Goal: Task Accomplishment & Management: Manage account settings

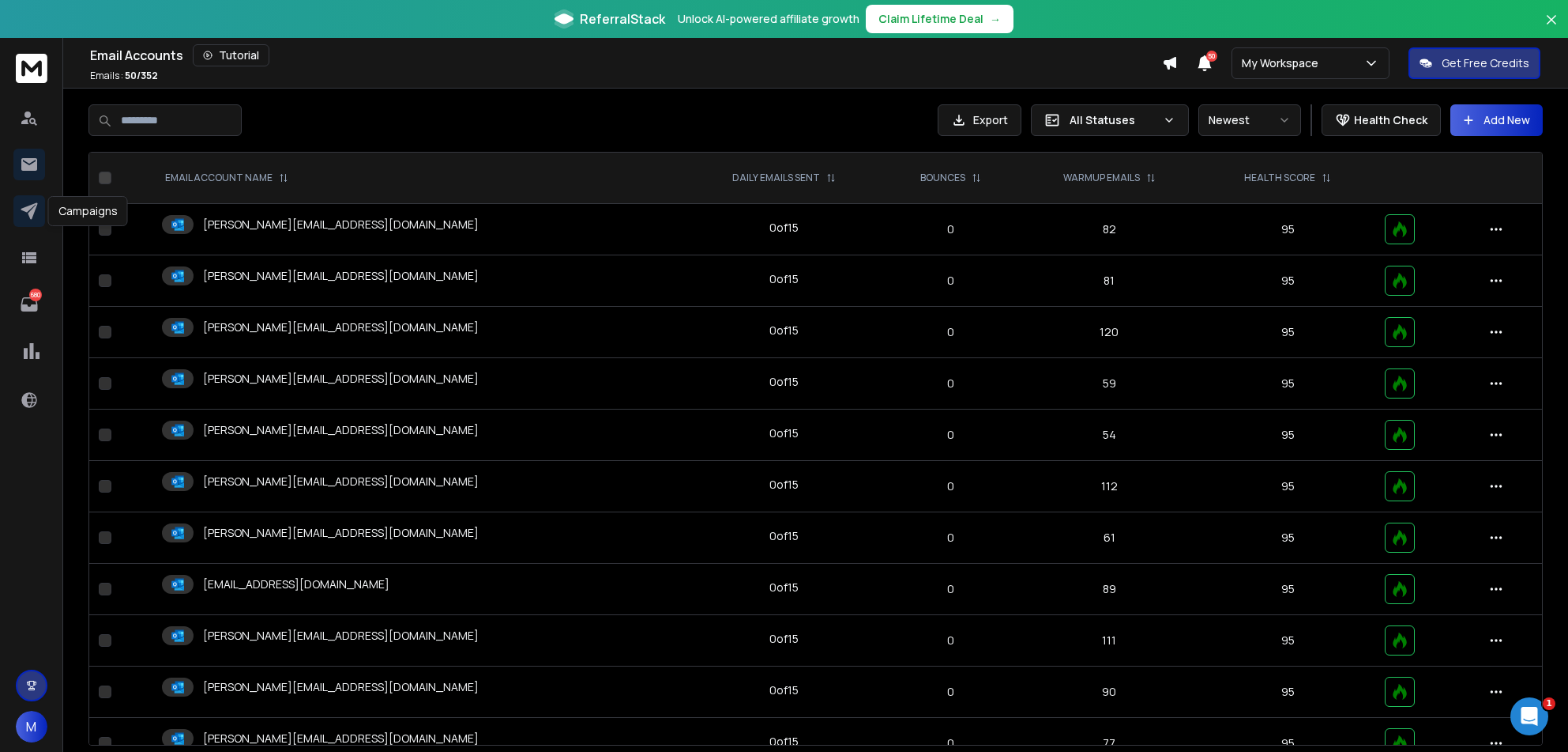
click at [25, 213] on icon at bounding box center [28, 210] width 19 height 19
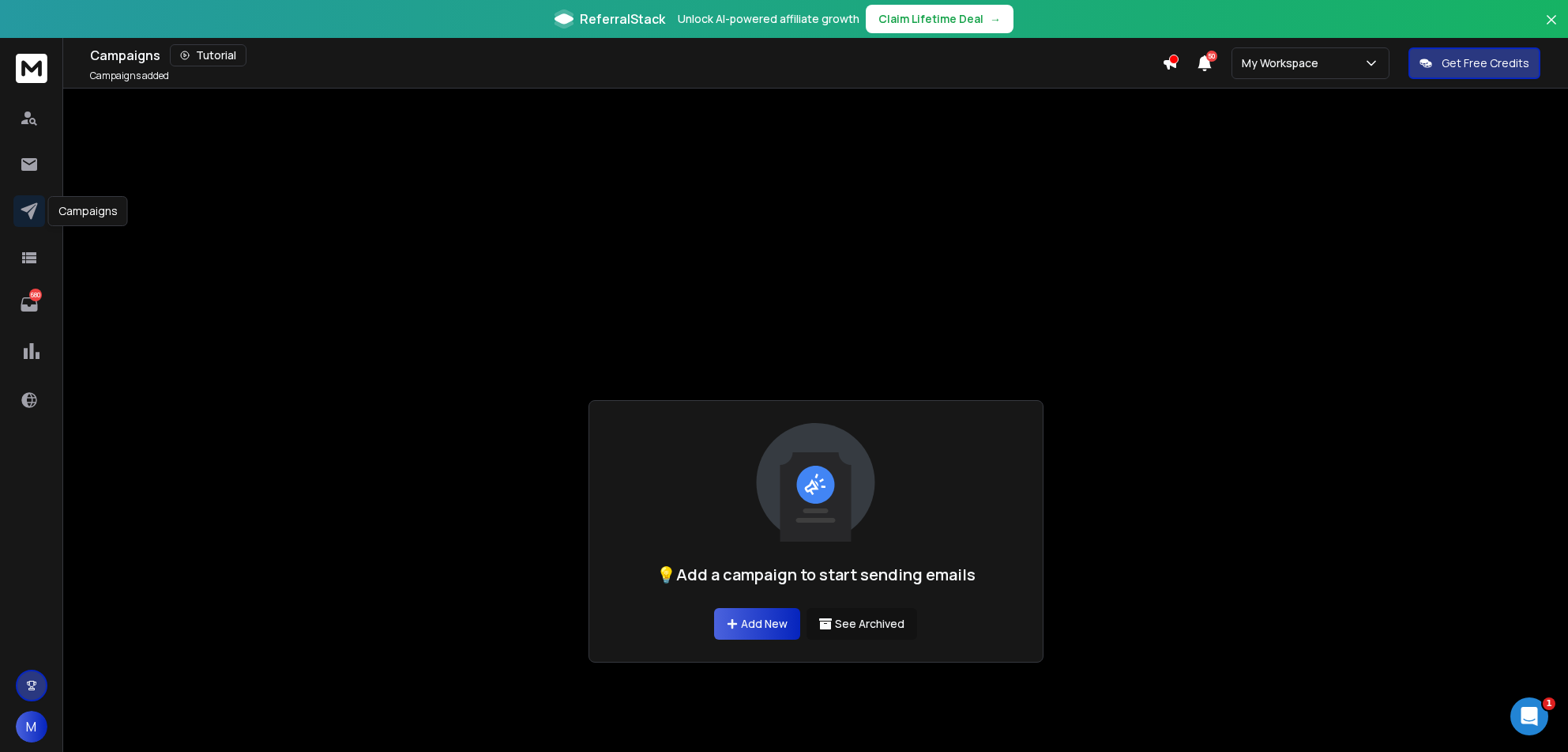
click at [33, 210] on icon at bounding box center [28, 211] width 17 height 17
click at [26, 211] on icon at bounding box center [28, 211] width 17 height 17
click at [1334, 61] on div "My Workspace" at bounding box center [1310, 63] width 138 height 16
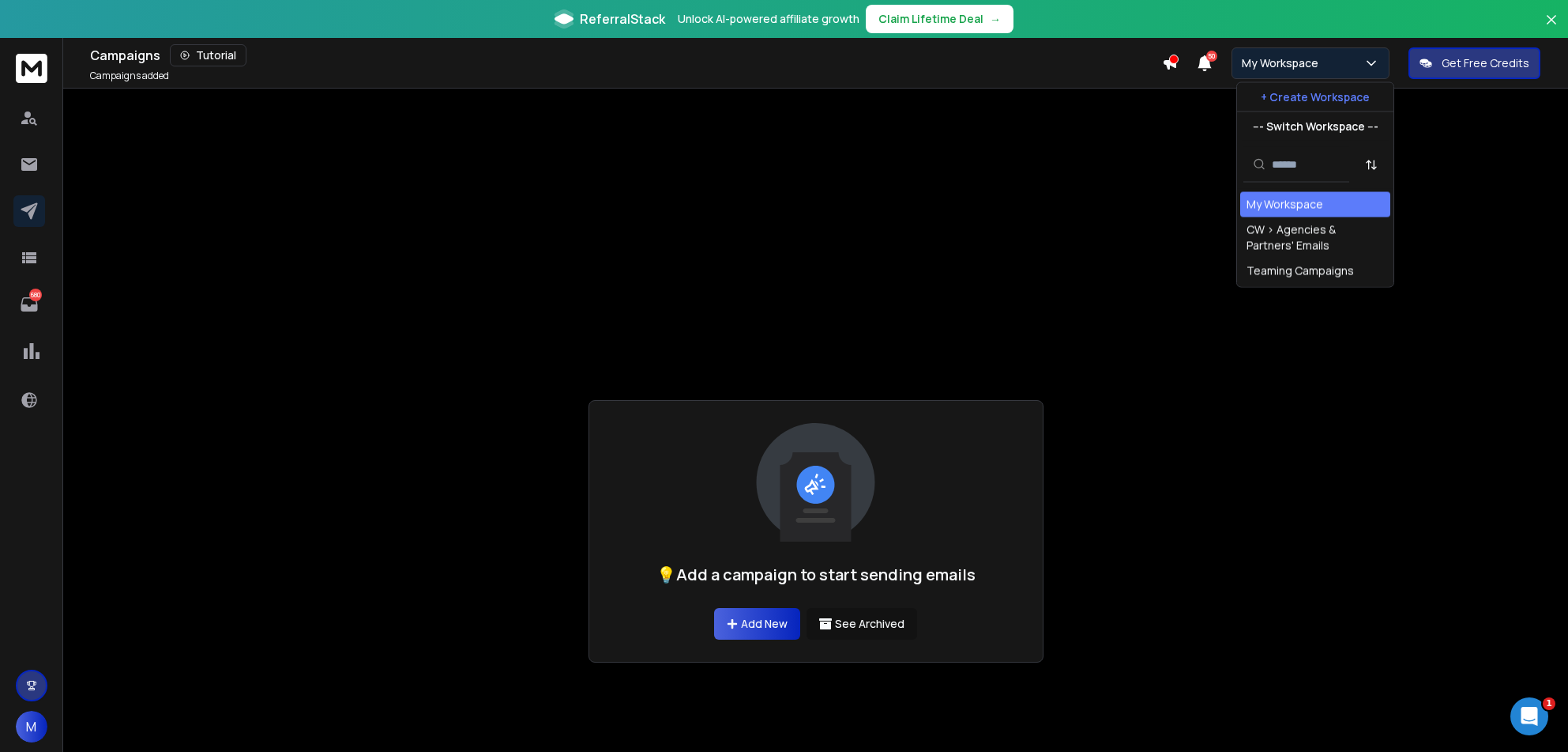
click at [1307, 63] on p "My Workspace" at bounding box center [1283, 63] width 83 height 16
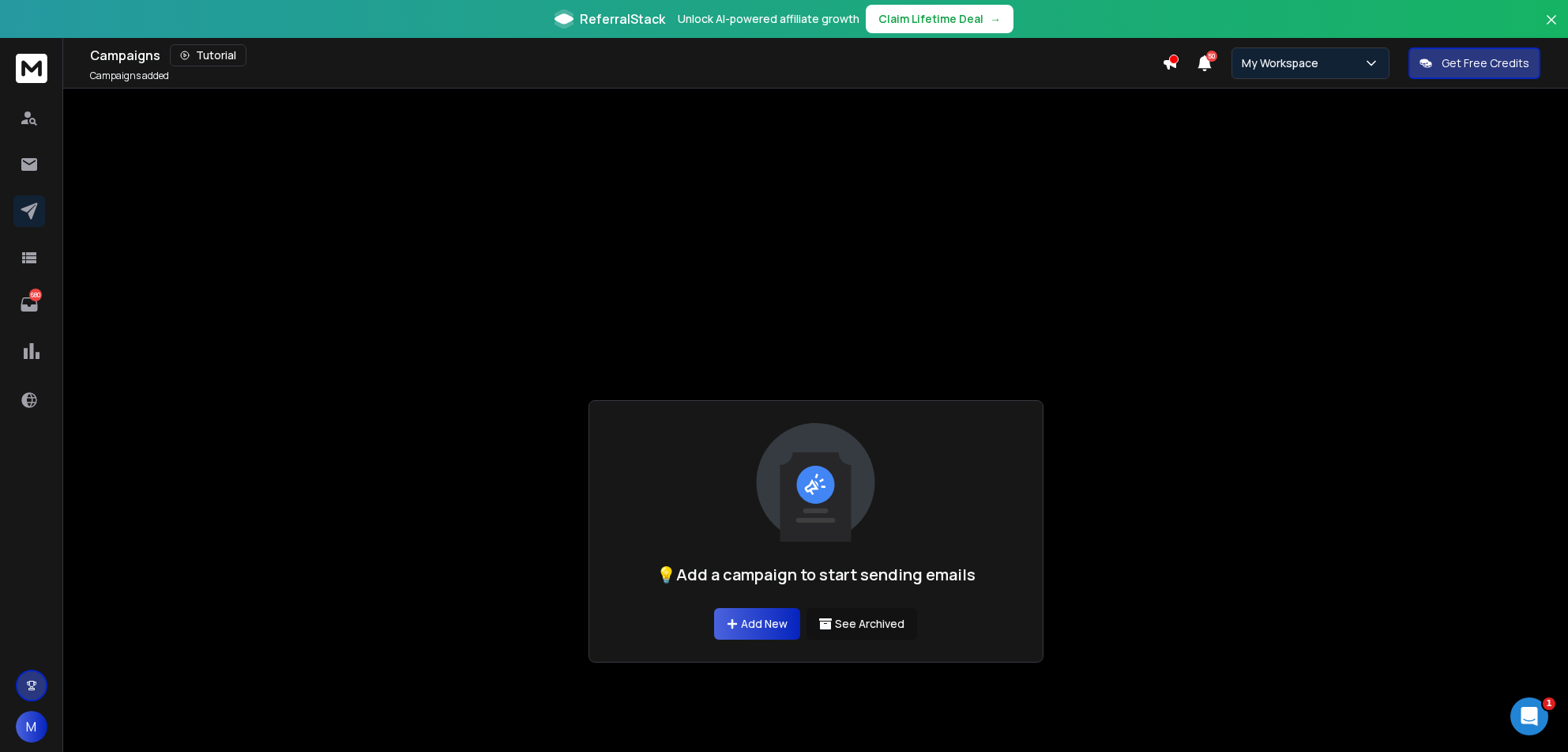
click at [1307, 63] on p "My Workspace" at bounding box center [1283, 63] width 83 height 16
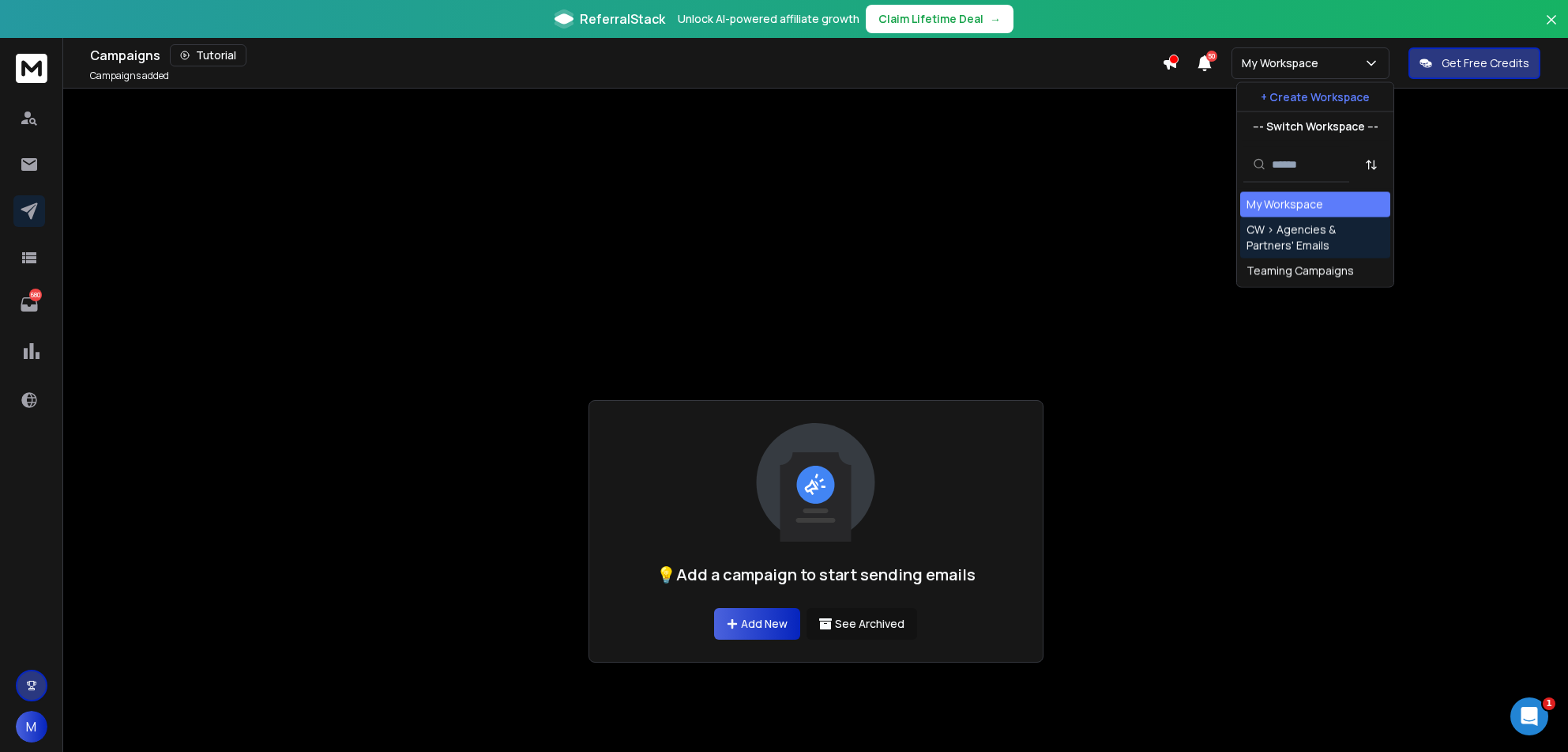
click at [1295, 236] on div "CW > Agencies & Partners' Emails" at bounding box center [1315, 239] width 138 height 32
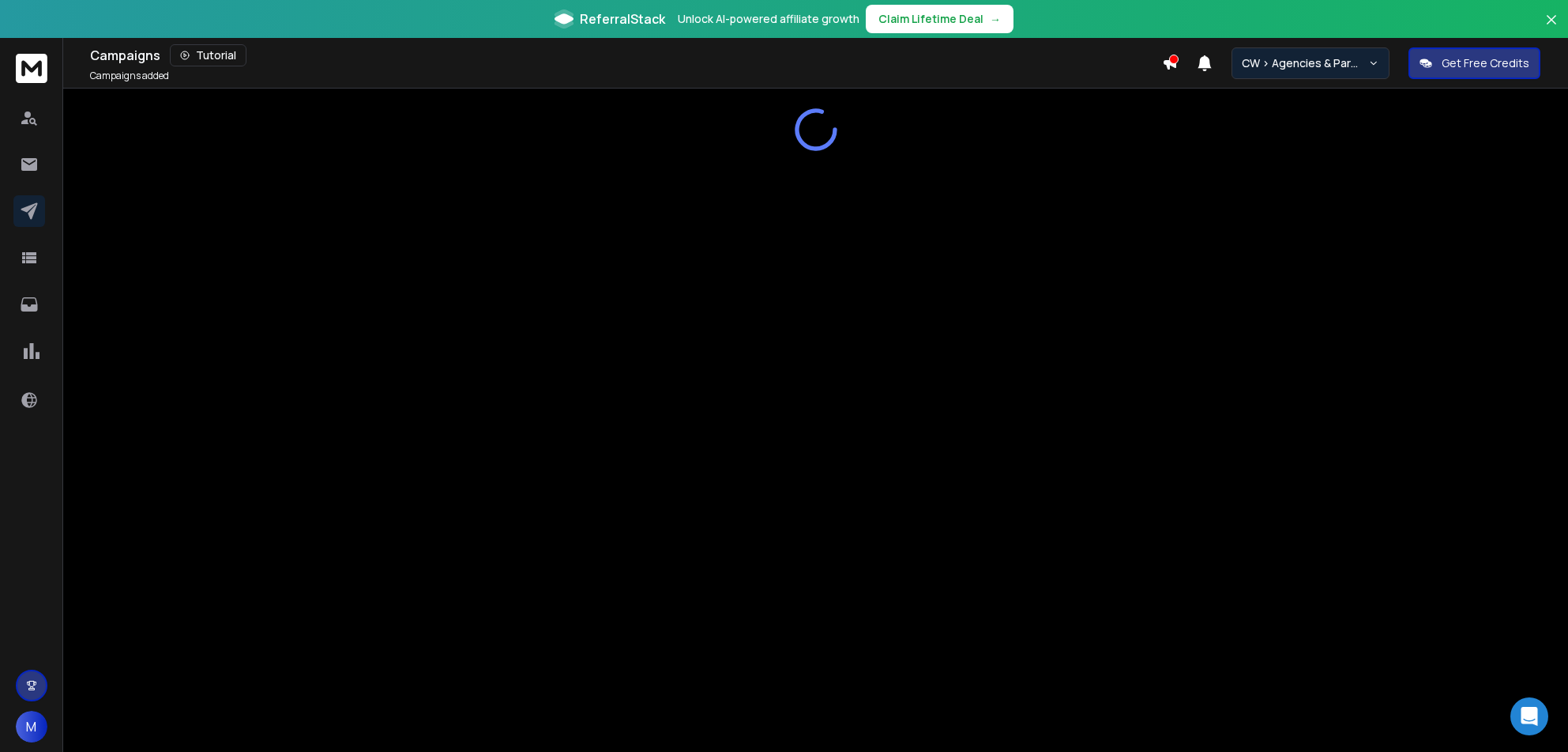
click at [1309, 73] on button "CW > Agencies & Partners' Emails" at bounding box center [1311, 63] width 158 height 32
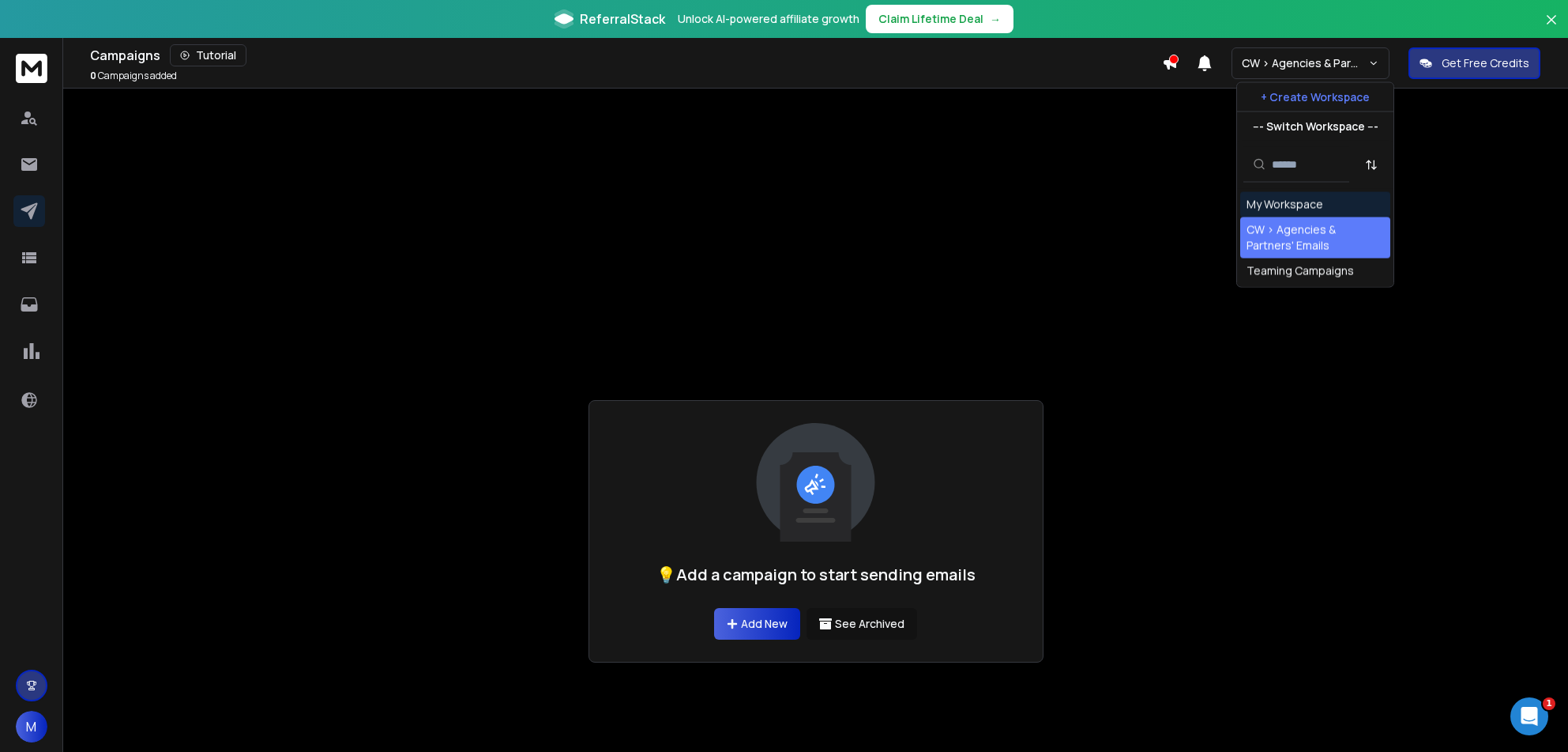
click at [1280, 207] on div "My Workspace" at bounding box center [1284, 205] width 76 height 16
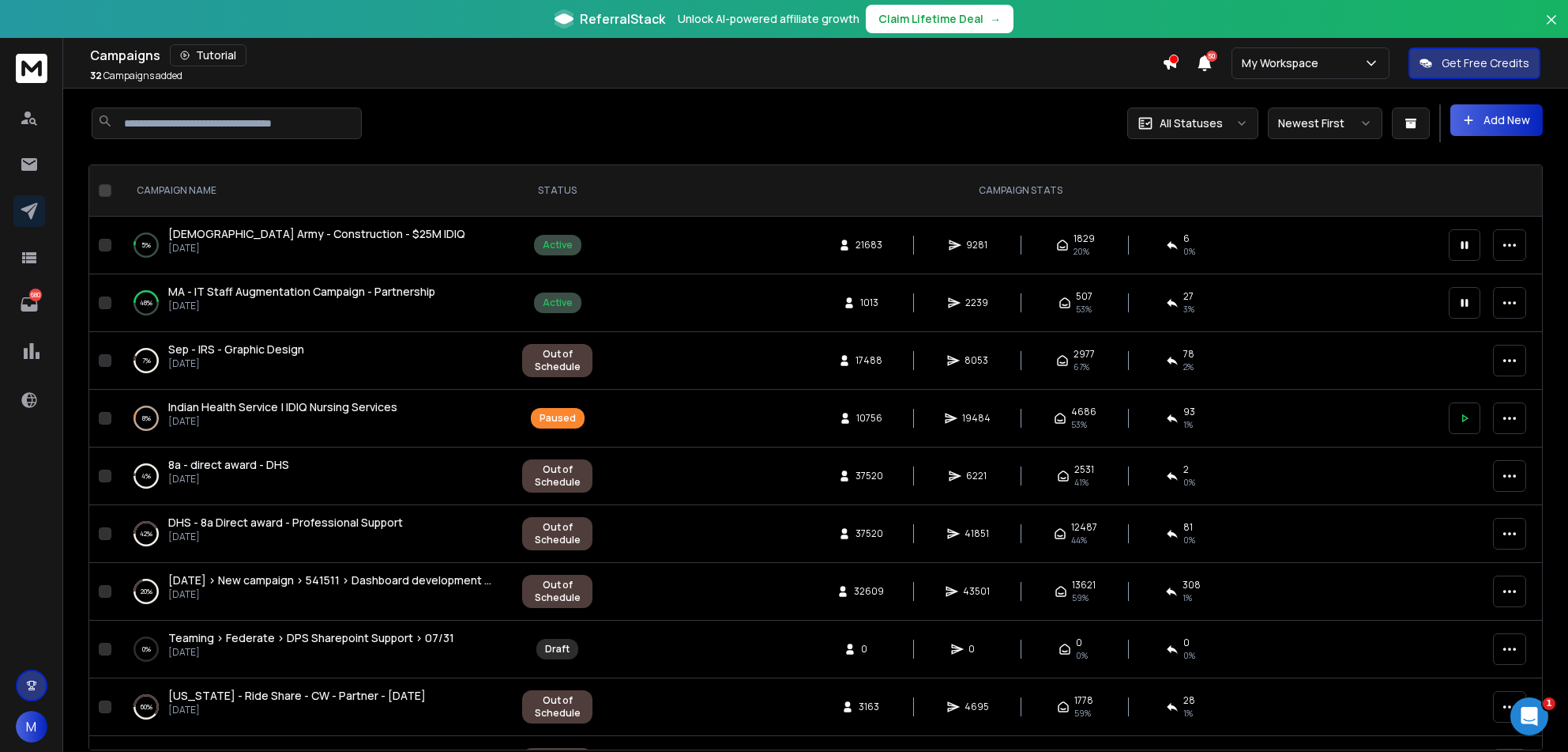
click at [323, 292] on span "MA - IT Staff Augmentation Campaign - Partnership" at bounding box center [302, 291] width 267 height 15
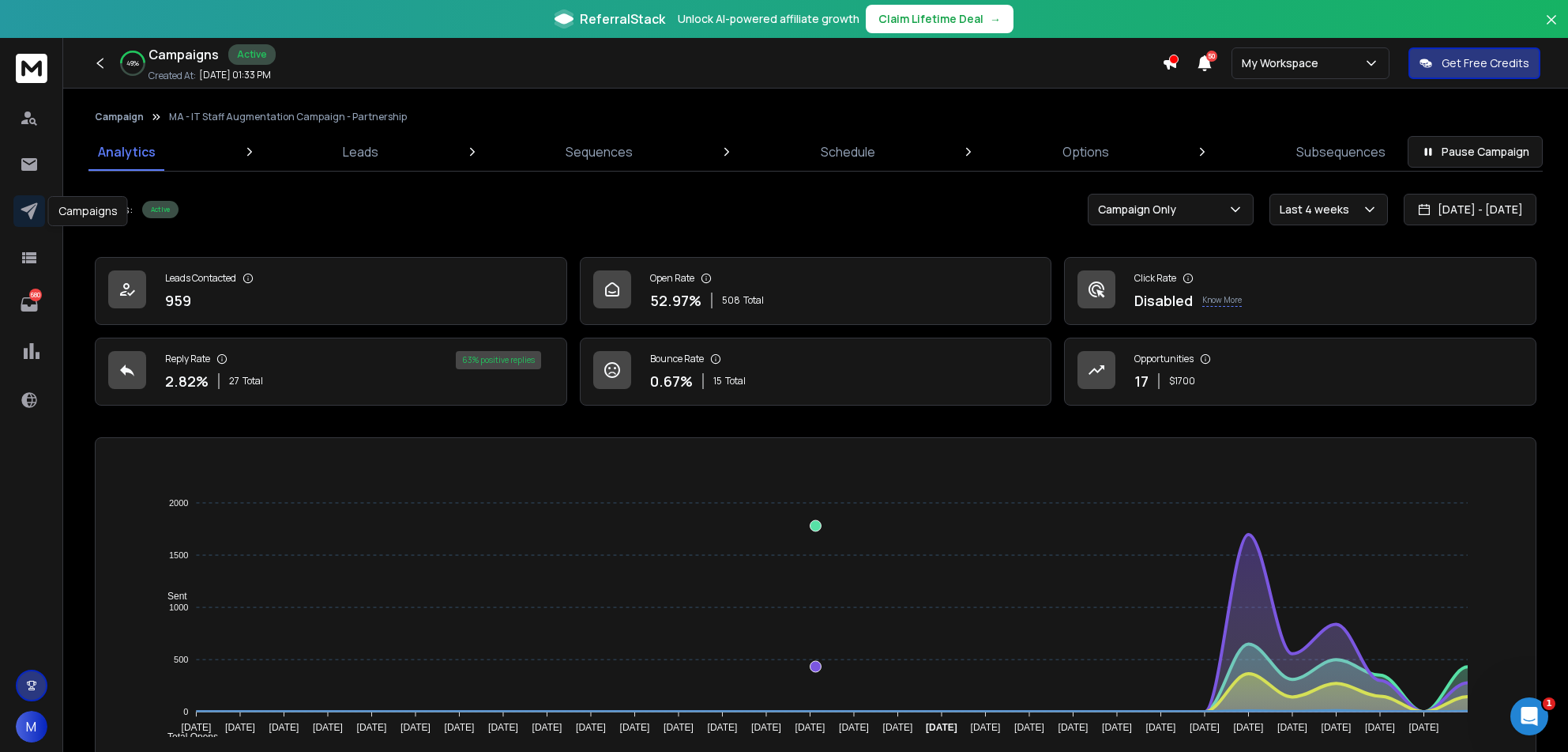
click at [31, 213] on icon at bounding box center [28, 211] width 17 height 17
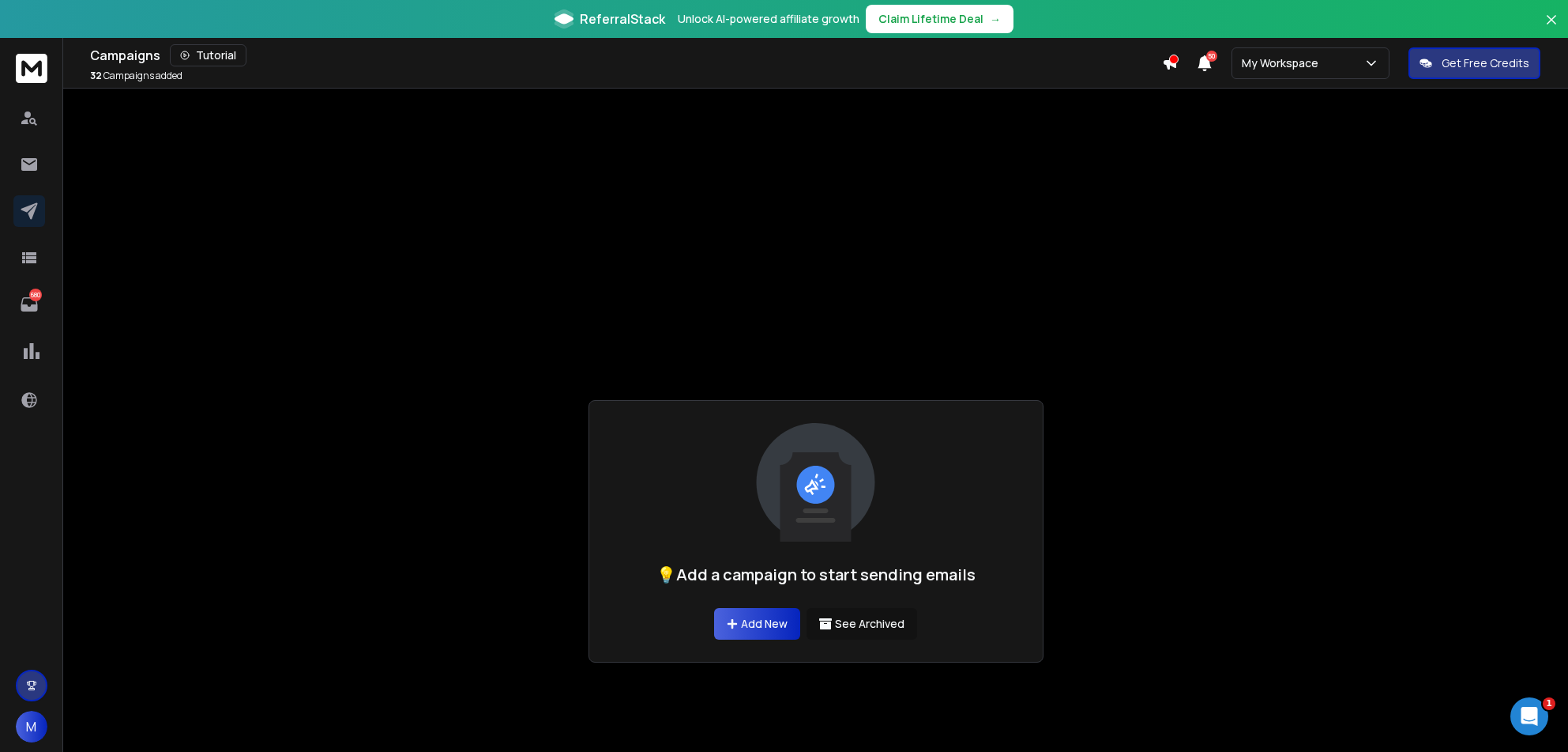
drag, startPoint x: 233, startPoint y: 245, endPoint x: 108, endPoint y: 202, distance: 132.2
click at [221, 242] on div "💡Add a campaign to start sending emails Add New See Archived" at bounding box center [815, 530] width 1454 height 651
click at [14, 161] on link at bounding box center [29, 165] width 32 height 32
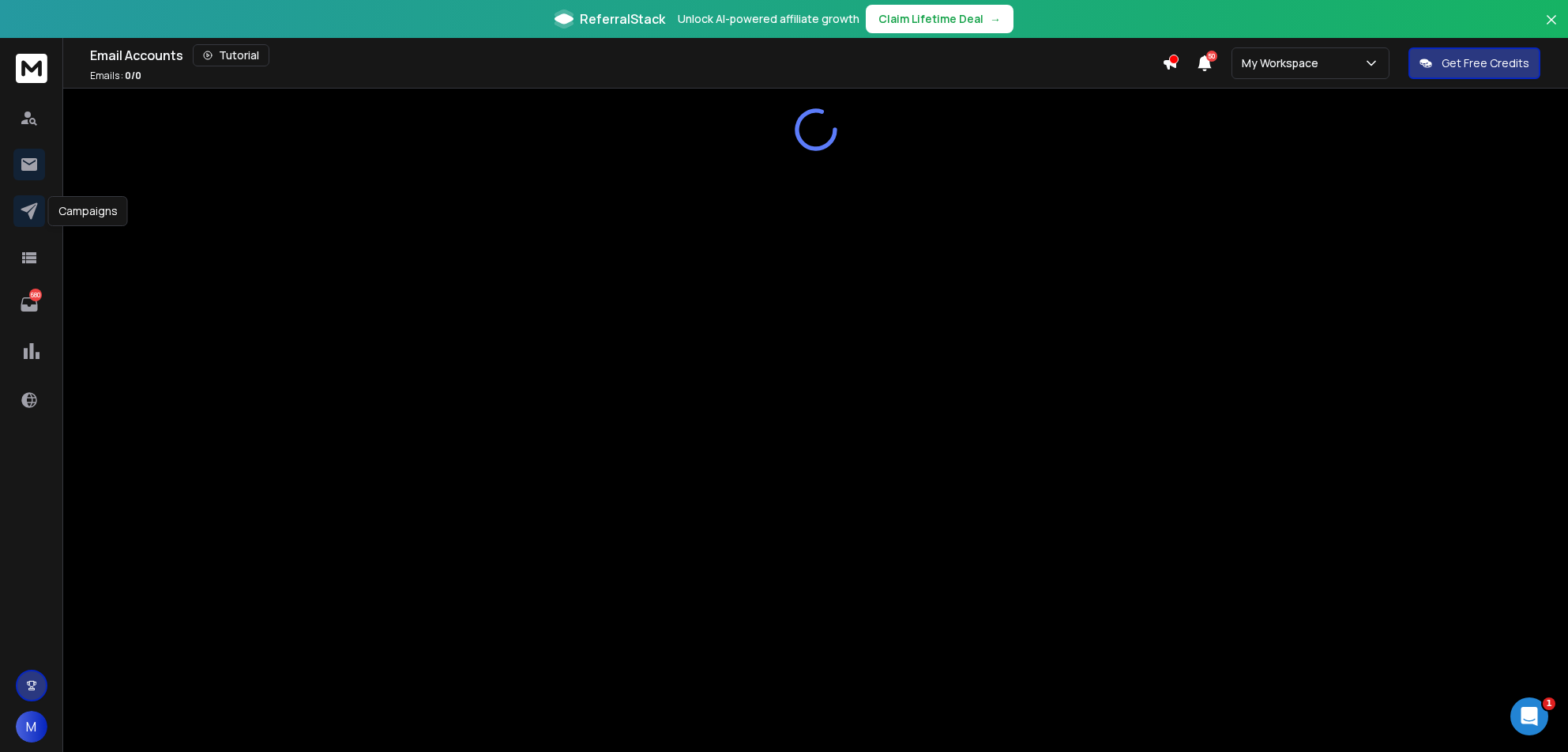
click at [32, 214] on icon at bounding box center [28, 211] width 17 height 17
